Goal: Find specific page/section: Find specific page/section

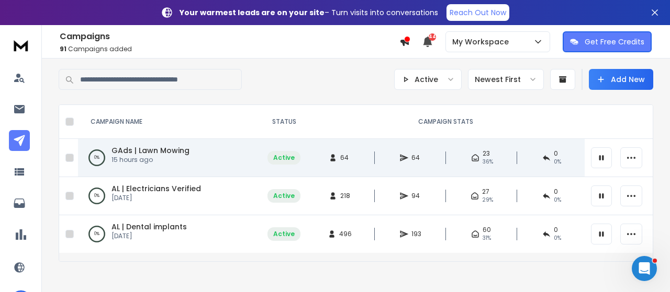
click at [168, 145] on span "GAds | Lawn Mowing" at bounding box center [150, 150] width 78 height 10
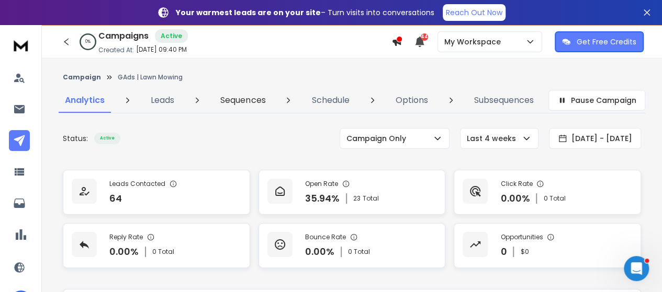
click at [238, 97] on p "Sequences" at bounding box center [242, 100] width 45 height 13
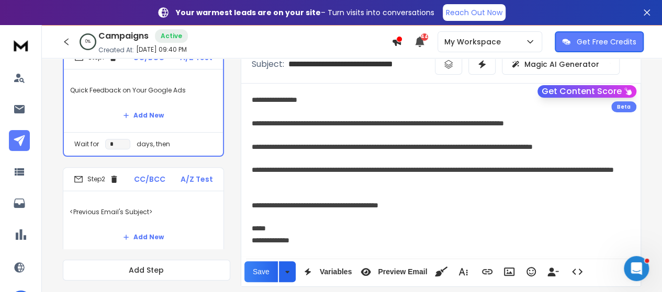
scroll to position [92, 0]
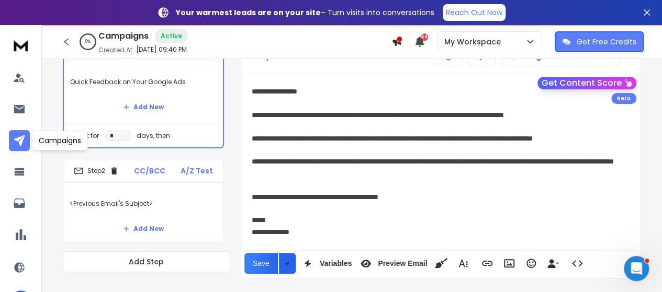
click at [12, 136] on link at bounding box center [19, 140] width 21 height 21
